Goal: Task Accomplishment & Management: Manage account settings

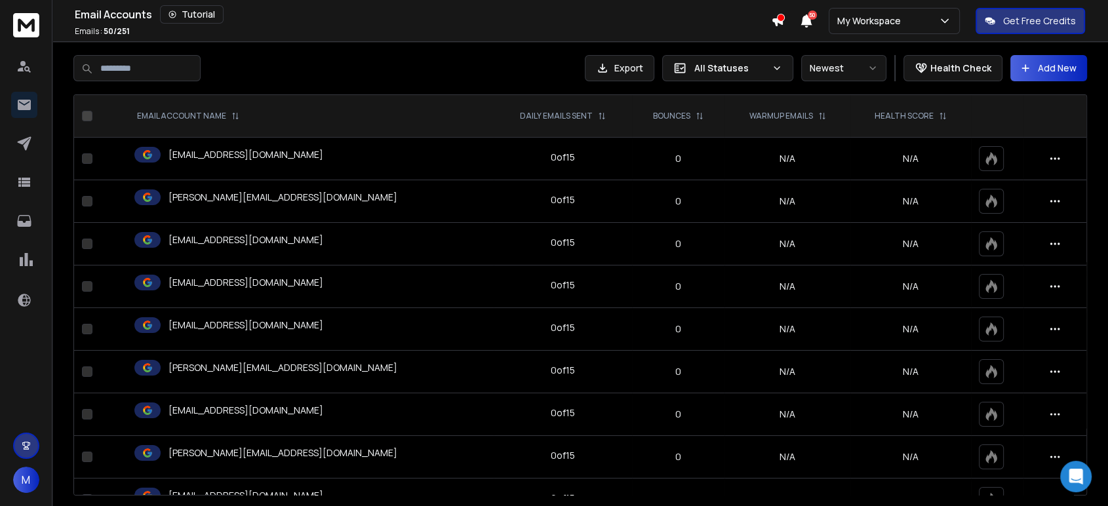
click at [401, 71] on div at bounding box center [324, 68] width 503 height 26
click at [21, 216] on icon at bounding box center [24, 221] width 14 height 12
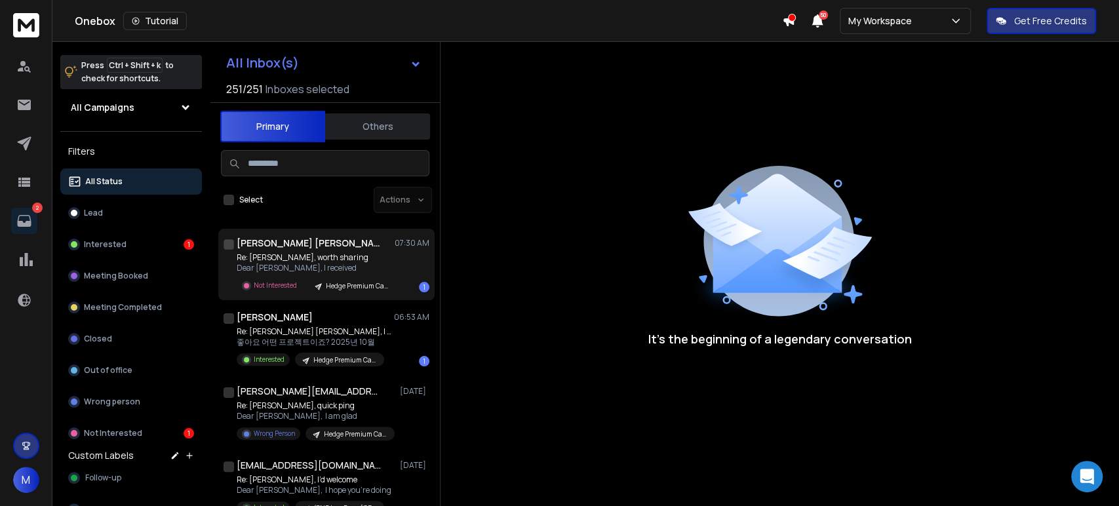
click at [345, 254] on p "Re: Jung Chin, worth sharing" at bounding box center [315, 257] width 157 height 10
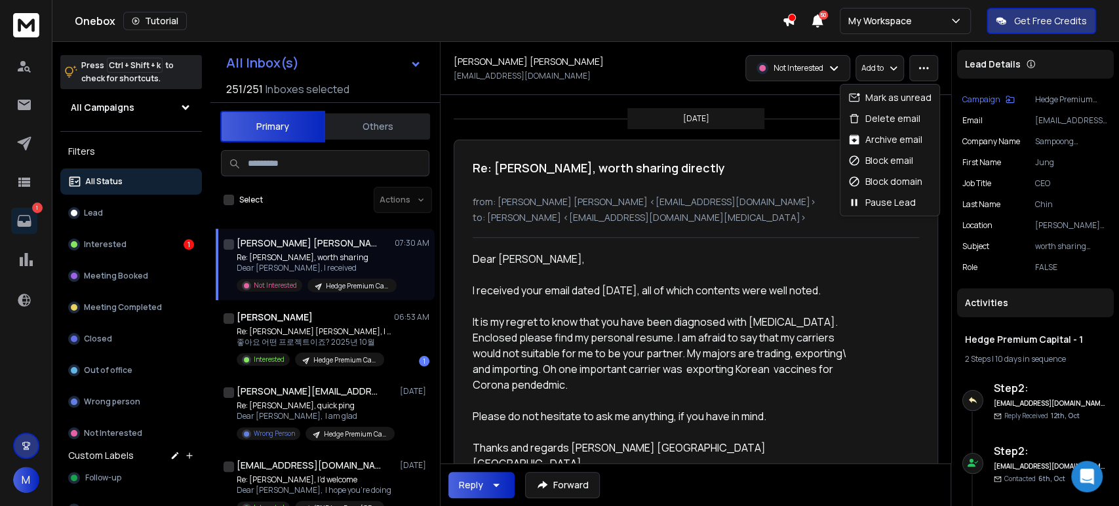
click at [918, 63] on icon "button" at bounding box center [924, 68] width 12 height 12
click at [891, 100] on div "Mark as unread" at bounding box center [889, 97] width 83 height 13
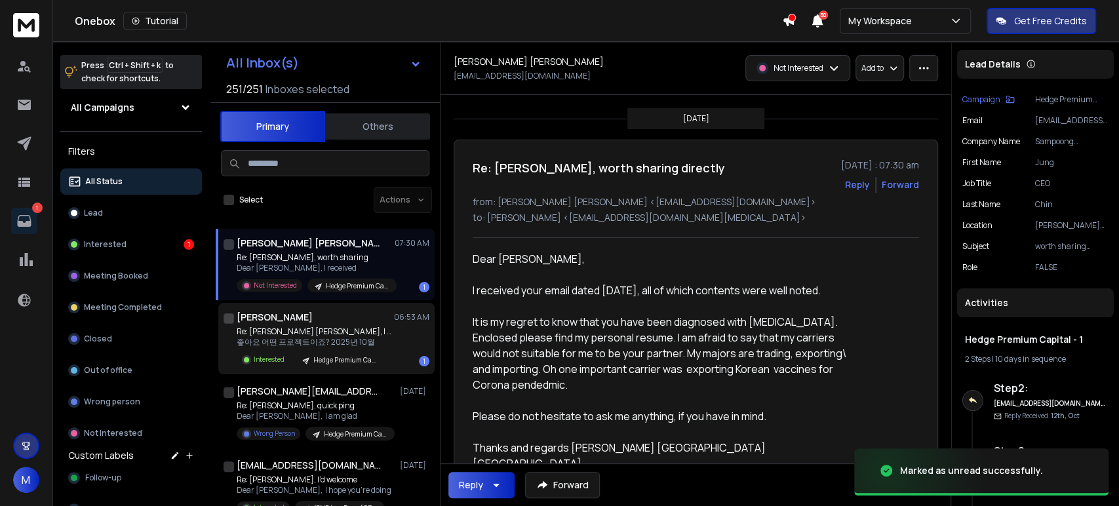
click at [328, 332] on p "Re: 범진 김, I have" at bounding box center [315, 331] width 157 height 10
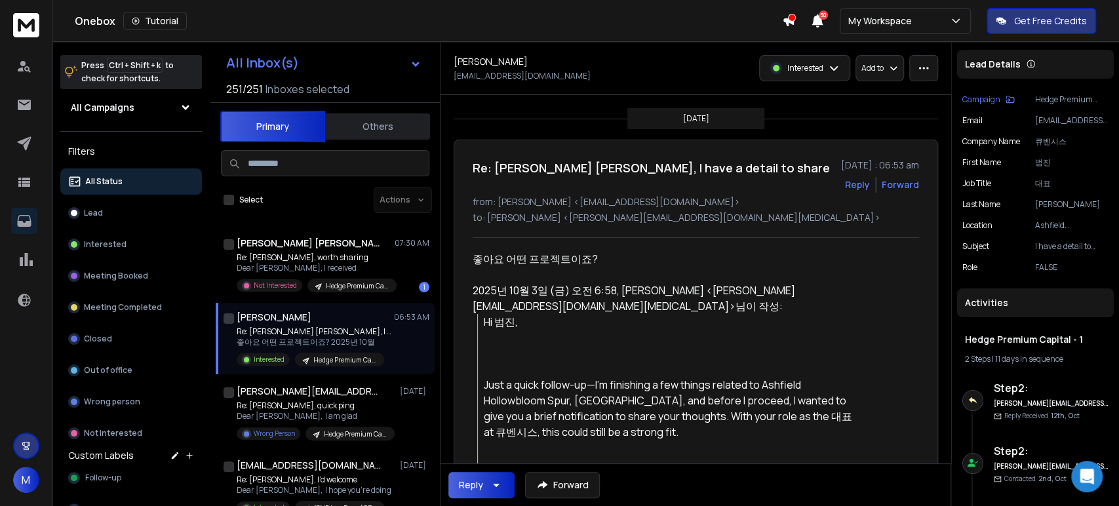
click at [564, 256] on div "좋아요 어떤 프로젝트이죠?" at bounding box center [664, 259] width 383 height 16
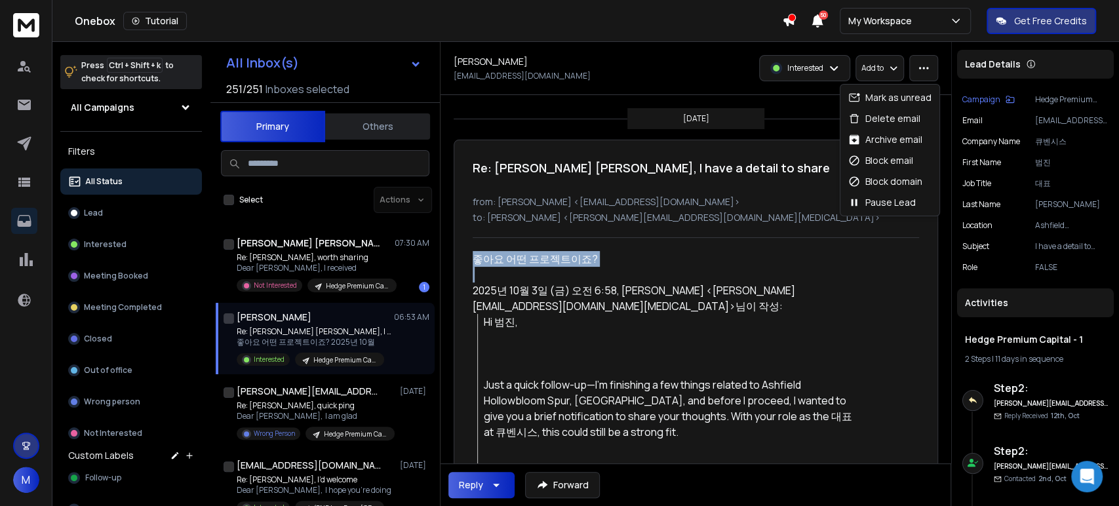
click at [933, 68] on button "button" at bounding box center [923, 68] width 29 height 26
click at [876, 100] on div "Mark as unread" at bounding box center [889, 97] width 83 height 13
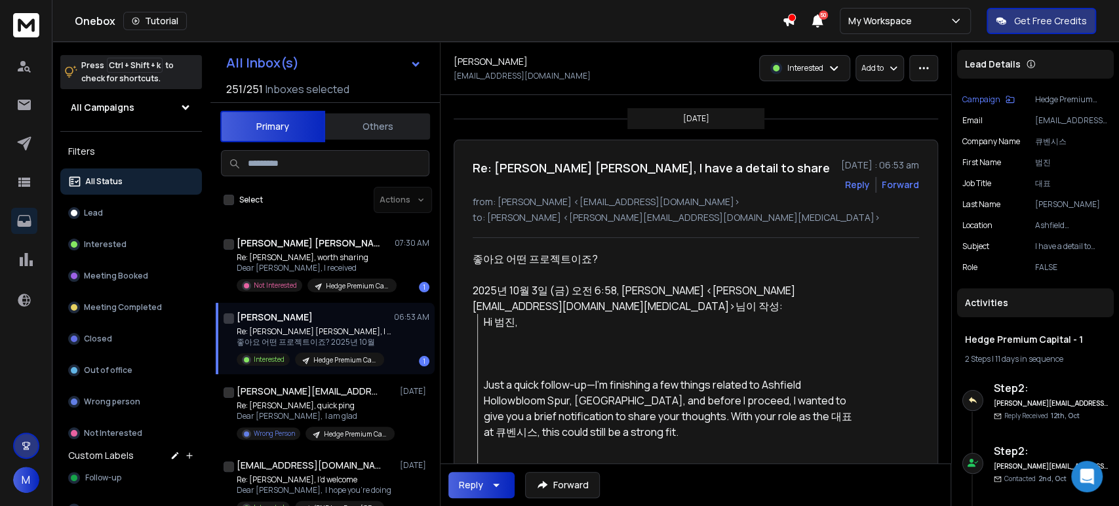
click at [919, 68] on icon "button" at bounding box center [924, 68] width 10 height 2
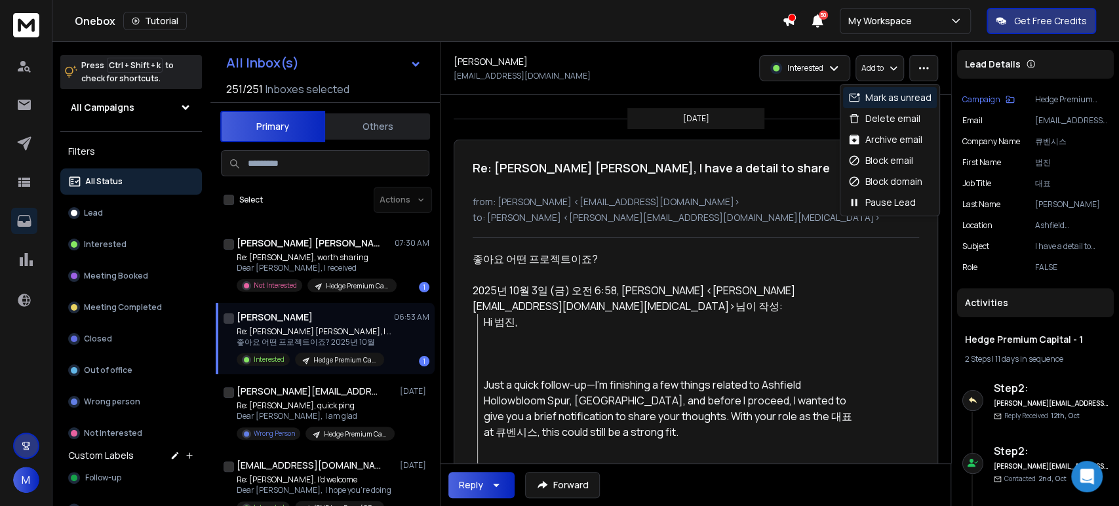
click at [911, 91] on div "Mark as unread" at bounding box center [889, 97] width 83 height 13
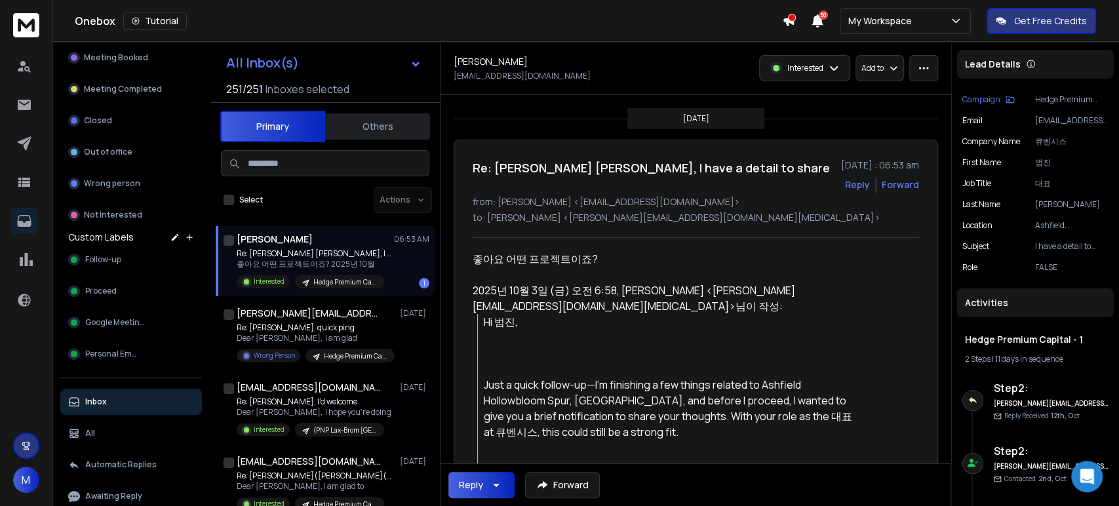
scroll to position [218, 0]
